Goal: Task Accomplishment & Management: Manage account settings

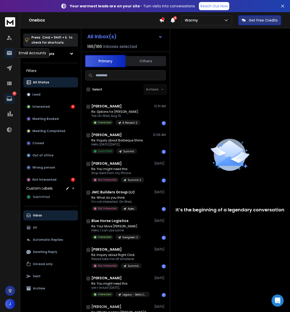
click at [8, 55] on icon at bounding box center [9, 53] width 6 height 6
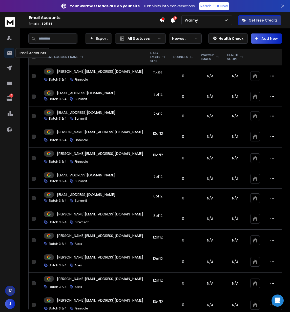
click at [148, 38] on p "All Statuses" at bounding box center [142, 38] width 28 height 5
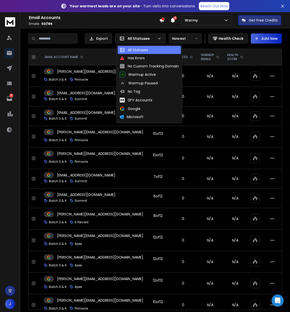
click at [81, 21] on div "Email Accounts Emails : 50 / 186" at bounding box center [94, 20] width 130 height 11
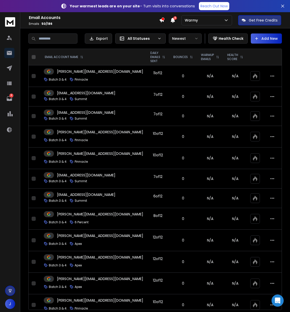
click at [166, 39] on div "All Statuses" at bounding box center [140, 38] width 51 height 10
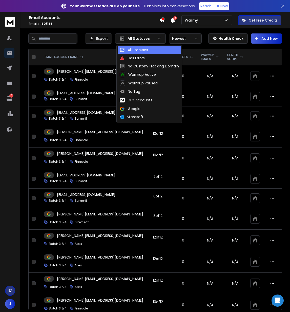
click at [152, 35] on div "All Statuses" at bounding box center [140, 38] width 51 height 10
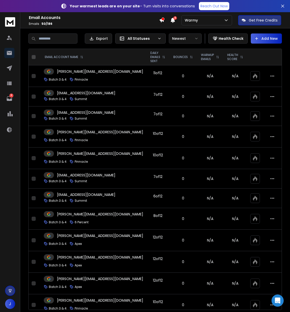
click at [151, 35] on div "All Statuses" at bounding box center [140, 38] width 51 height 10
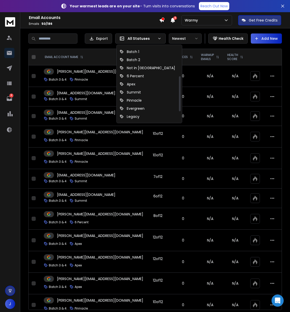
scroll to position [88, 0]
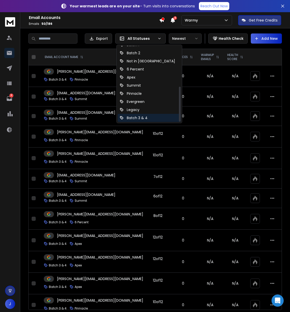
click at [143, 118] on div "Batch 3 & 4" at bounding box center [134, 117] width 28 height 5
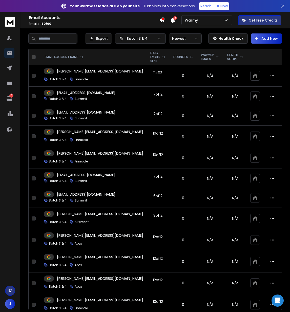
scroll to position [0, 0]
click at [28, 81] on button "Select this Page" at bounding box center [27, 82] width 4 height 4
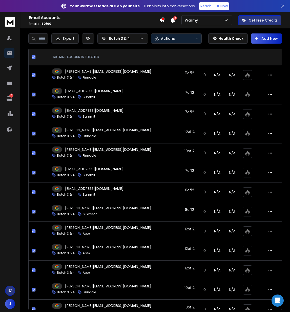
click at [163, 36] on p "Actions" at bounding box center [168, 38] width 14 height 5
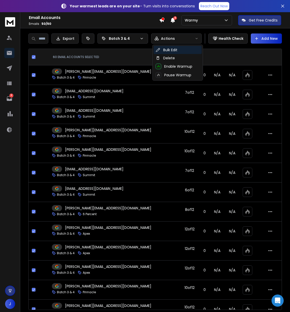
click at [166, 49] on div "Bulk Edit" at bounding box center [167, 49] width 22 height 5
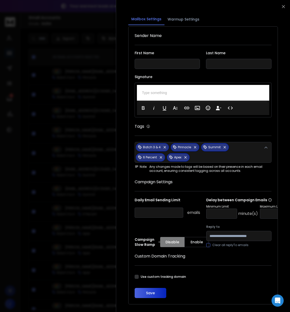
click at [154, 212] on input "number" at bounding box center [159, 212] width 48 height 10
type input "**"
click at [154, 297] on button "Save" at bounding box center [151, 293] width 32 height 10
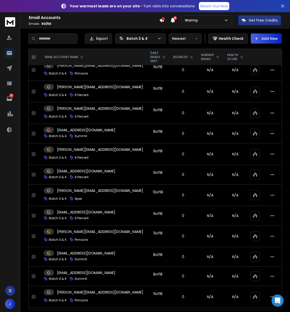
scroll to position [938, 0]
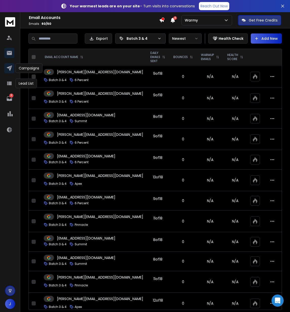
click at [8, 72] on link at bounding box center [9, 68] width 10 height 10
